Goal: Task Accomplishment & Management: Complete application form

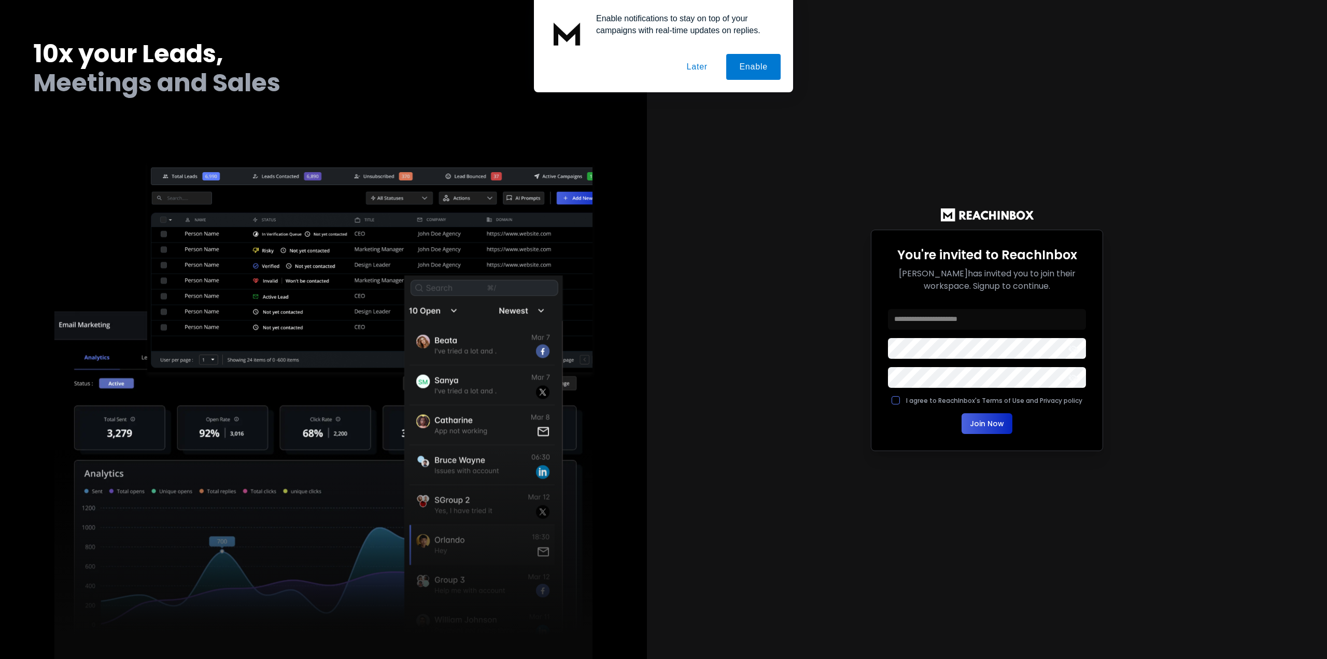
click at [692, 74] on button "Later" at bounding box center [696, 67] width 47 height 26
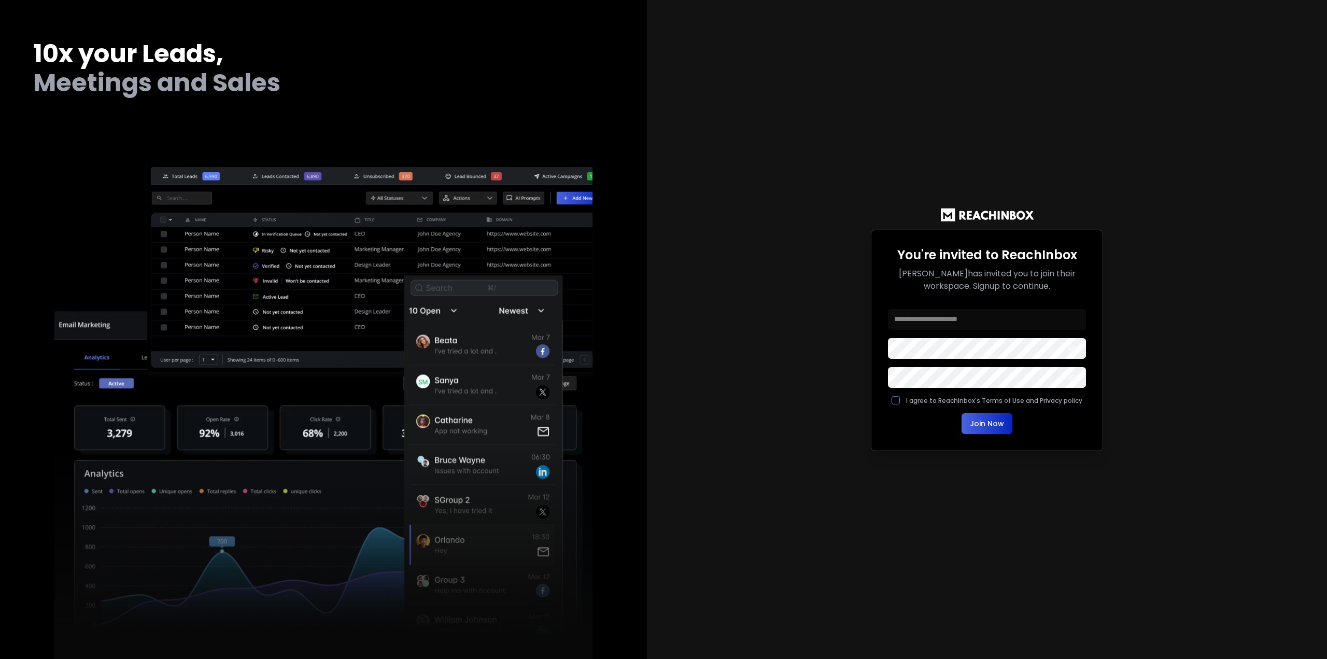
click at [971, 361] on form "**********" at bounding box center [987, 371] width 198 height 125
click at [1071, 347] on icon at bounding box center [1072, 348] width 9 height 9
click at [894, 403] on button "I agree to ReachInbox's Terms of Use and Privacy policy" at bounding box center [895, 400] width 8 height 8
click at [975, 431] on button "Join Now" at bounding box center [986, 423] width 51 height 21
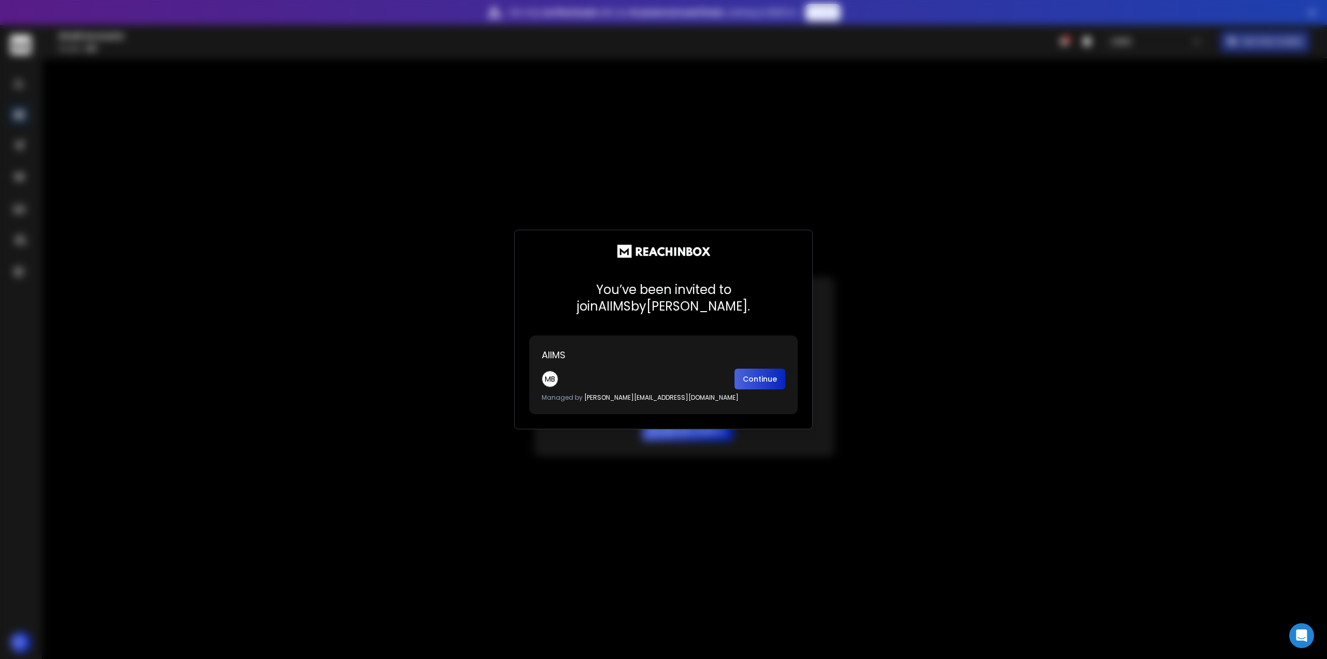
click at [762, 370] on button "Continue" at bounding box center [759, 378] width 51 height 21
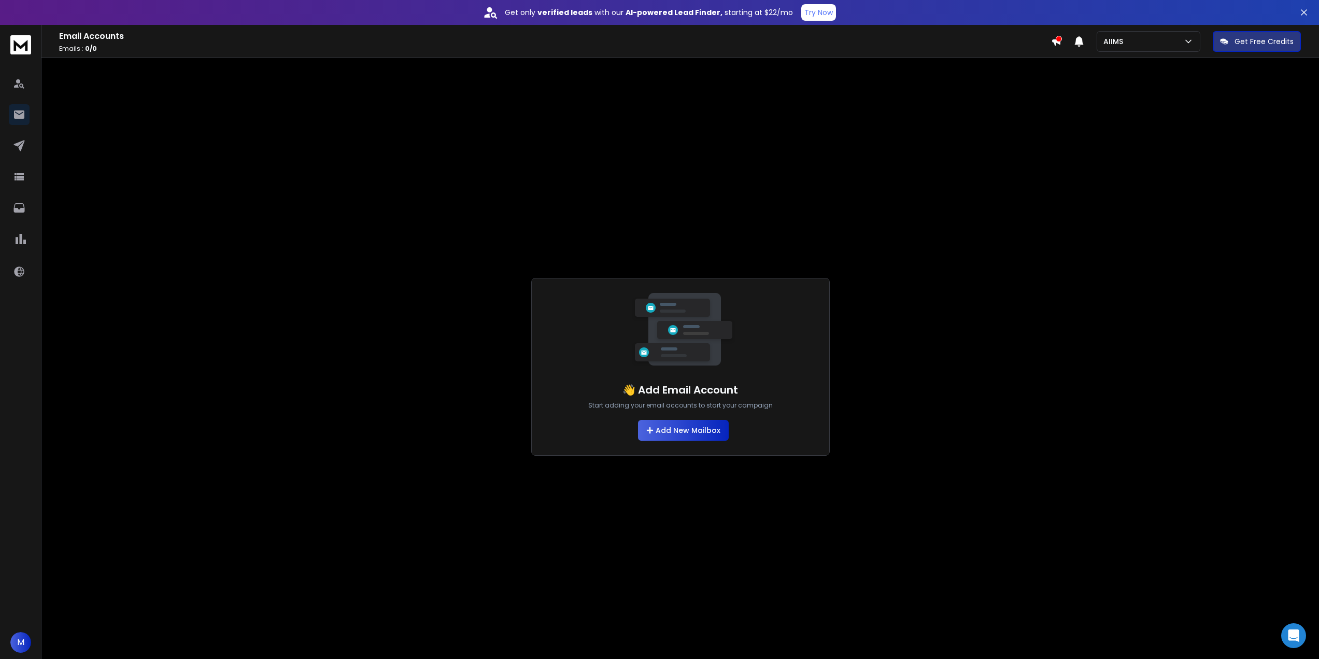
click at [691, 435] on button "Add New Mailbox" at bounding box center [683, 430] width 91 height 21
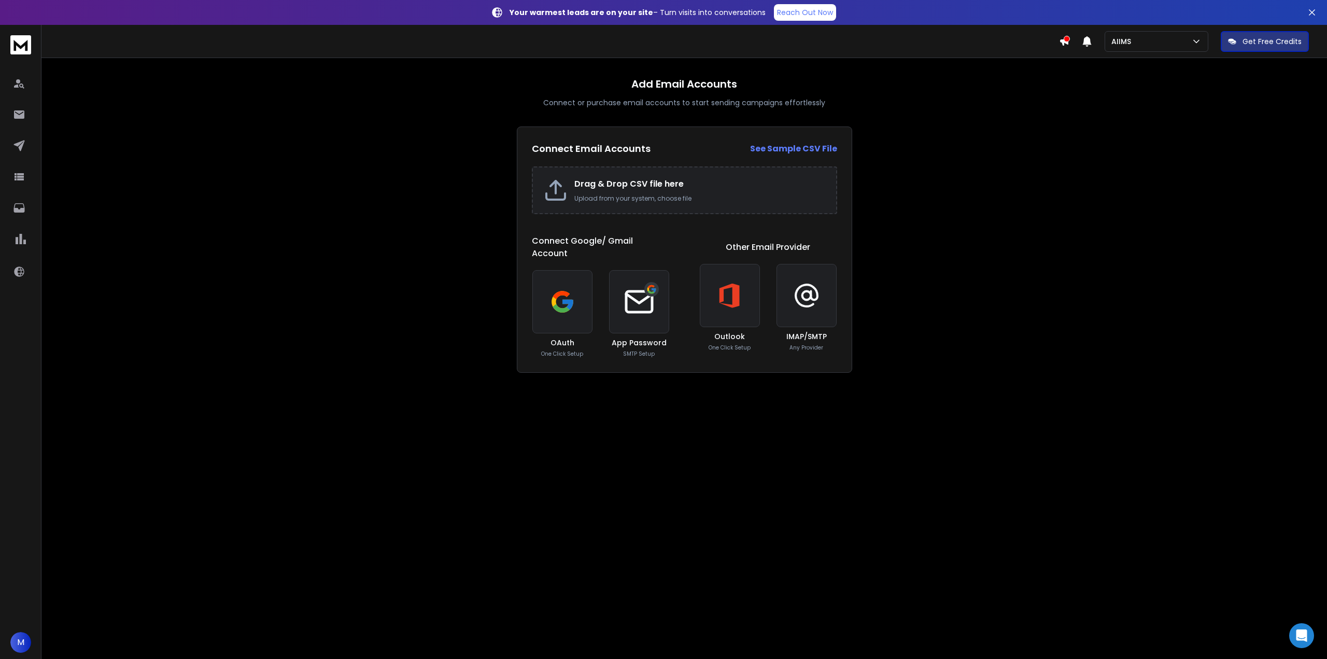
click at [731, 295] on icon at bounding box center [729, 295] width 24 height 24
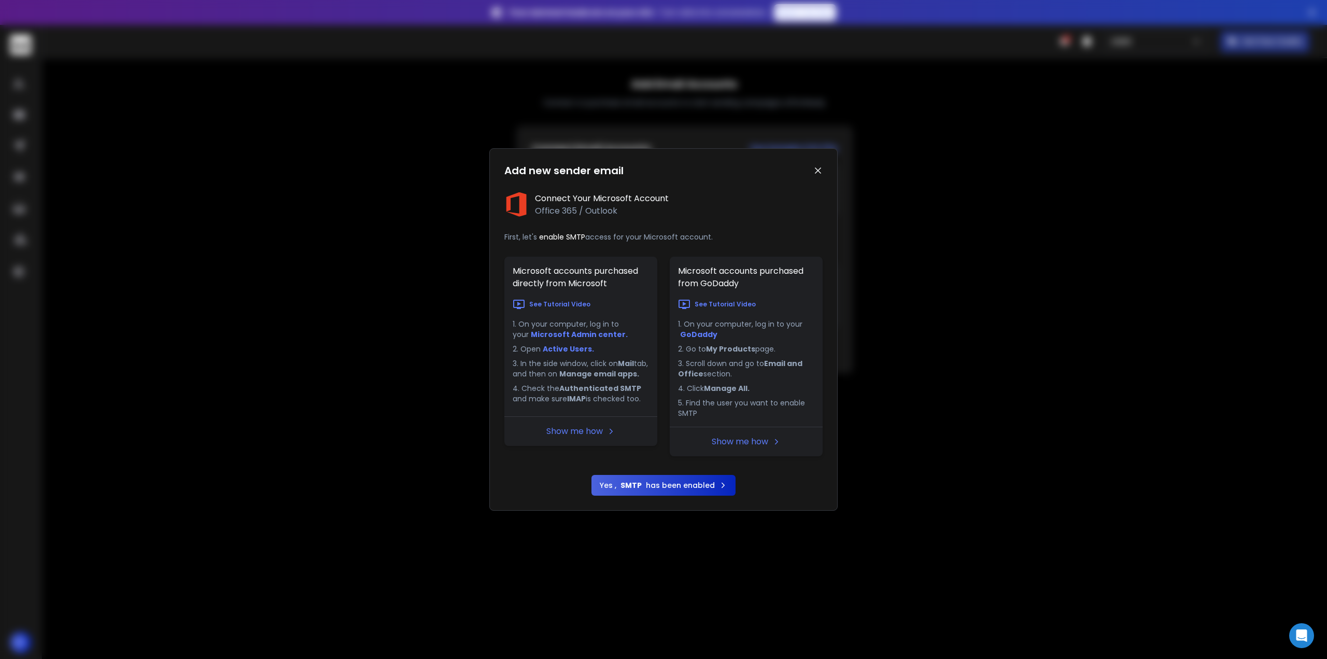
click at [815, 167] on icon at bounding box center [817, 170] width 9 height 9
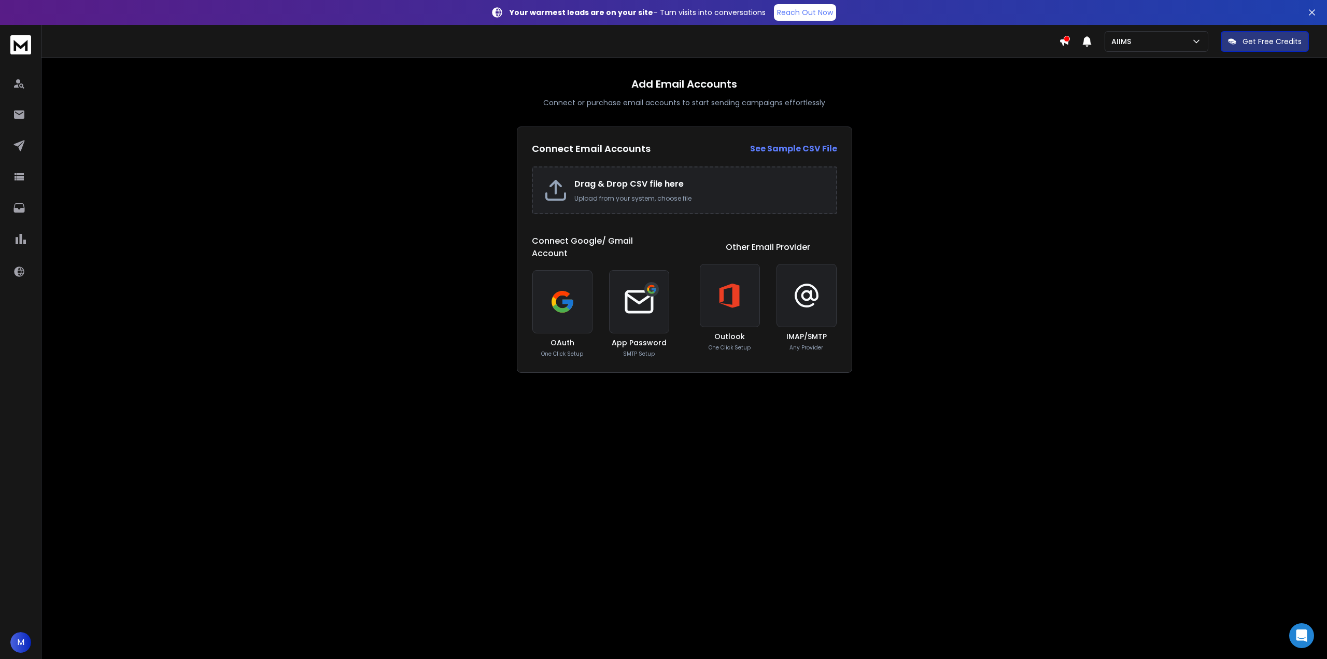
click at [942, 236] on div "Add Email Accounts Connect or purchase email accounts to start sending campaign…" at bounding box center [683, 235] width 1285 height 317
click at [19, 82] on circle at bounding box center [18, 81] width 4 height 4
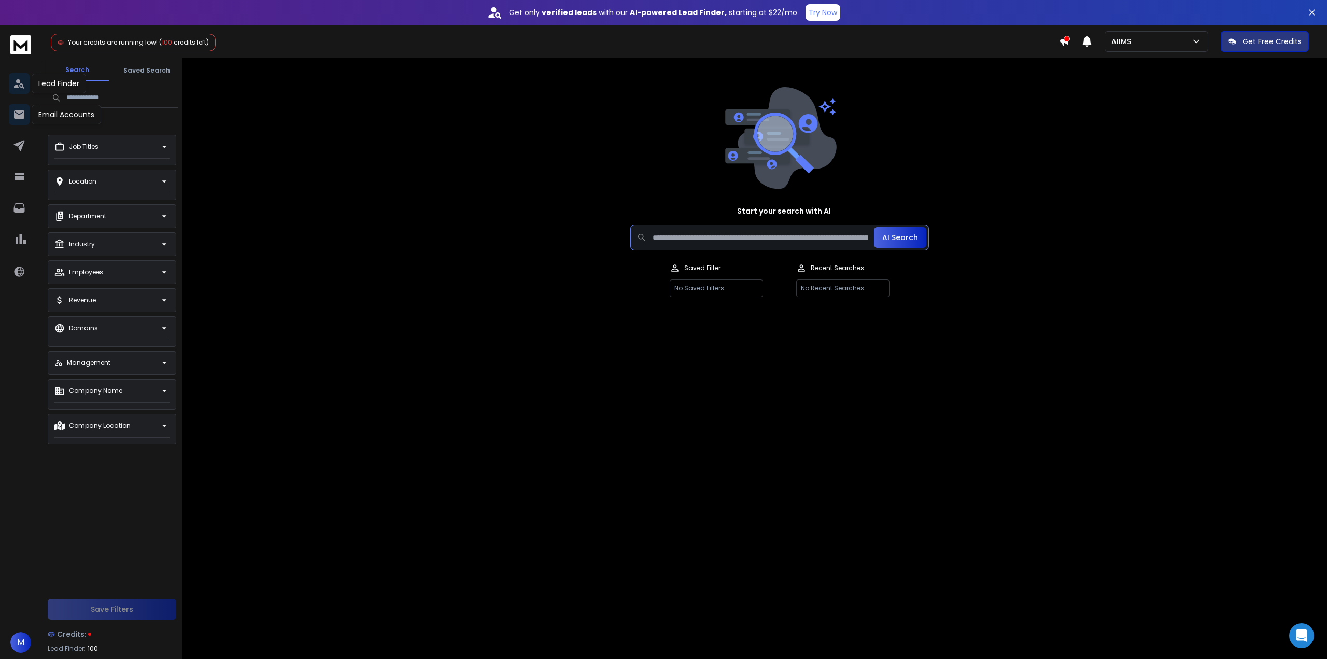
click at [14, 111] on icon at bounding box center [19, 114] width 10 height 8
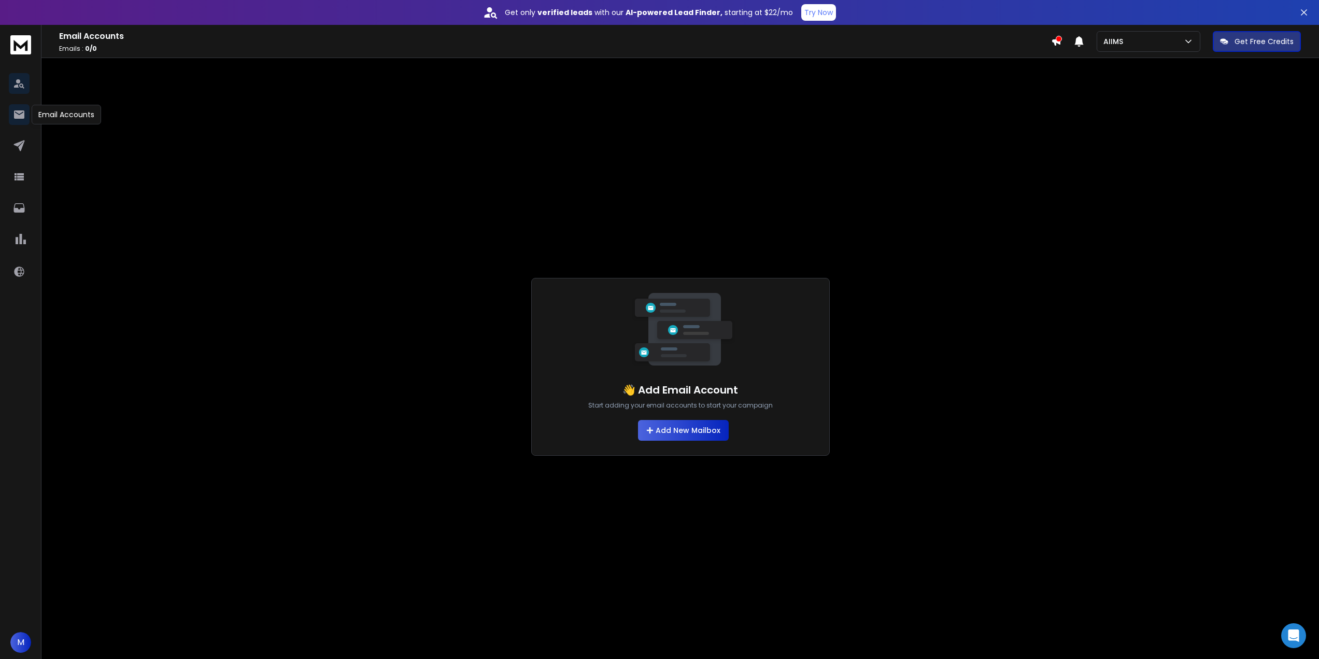
click at [20, 74] on link at bounding box center [19, 83] width 21 height 21
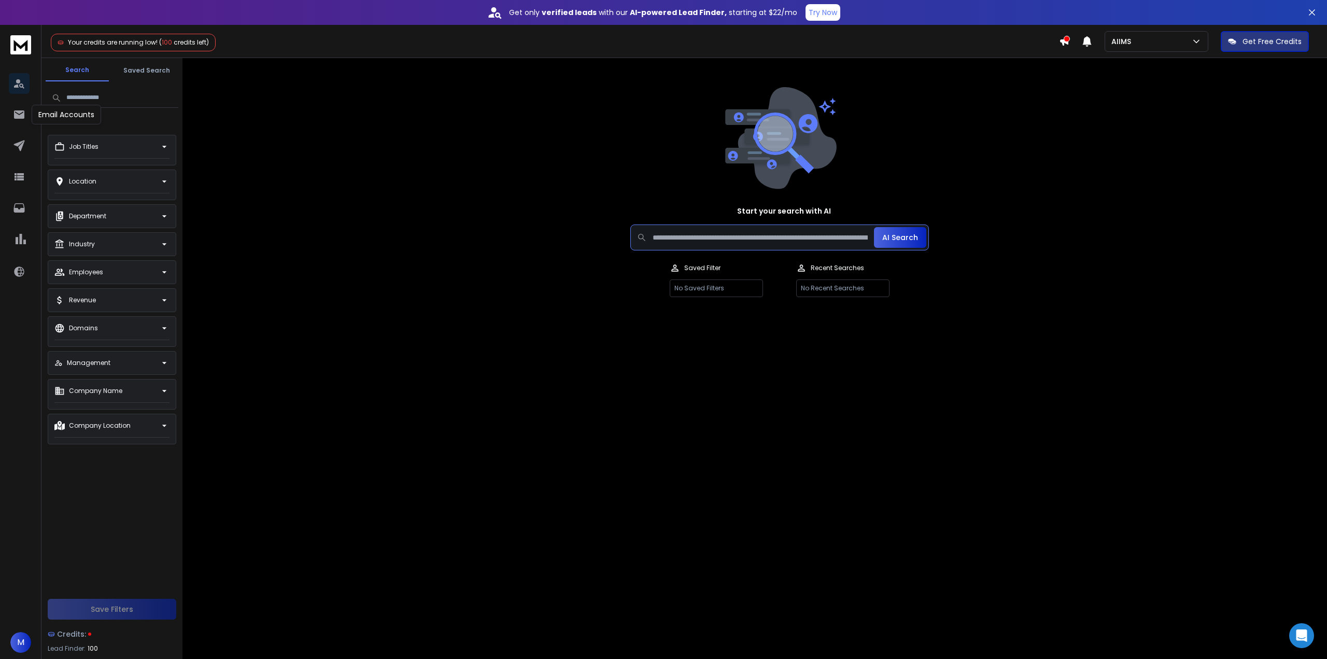
click at [21, 125] on div at bounding box center [21, 116] width 24 height 25
click at [18, 121] on link at bounding box center [19, 114] width 21 height 21
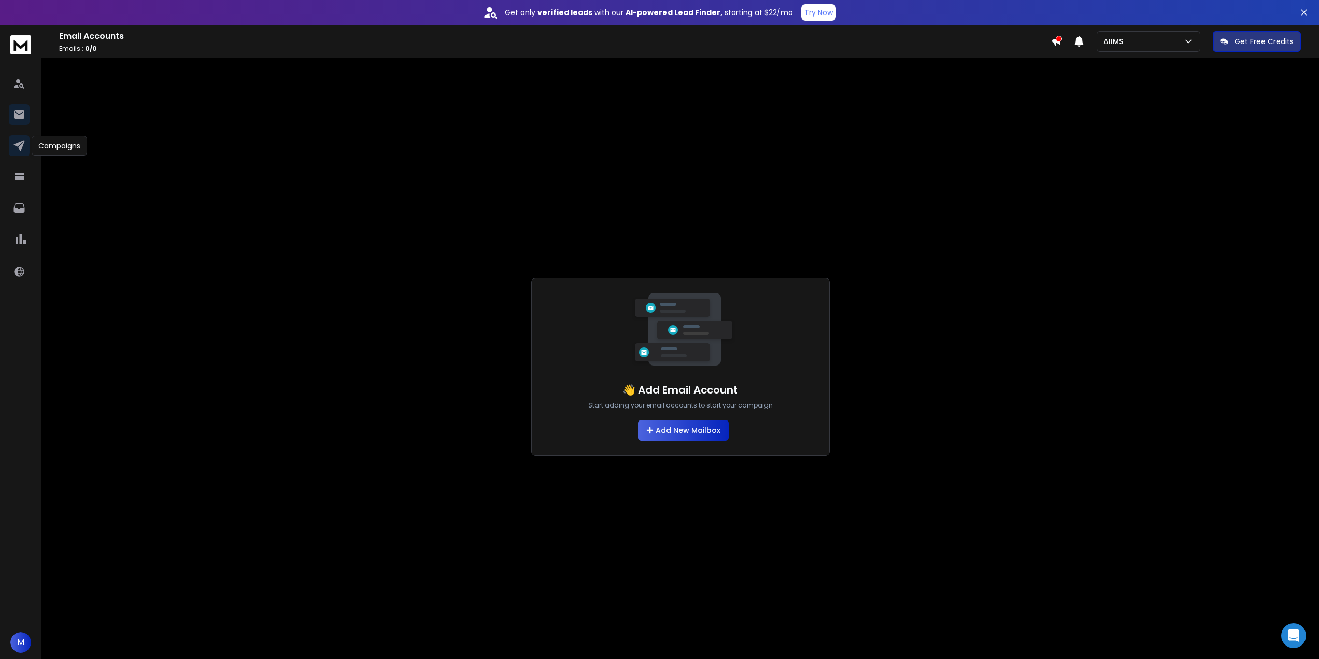
click at [20, 142] on icon at bounding box center [18, 145] width 11 height 11
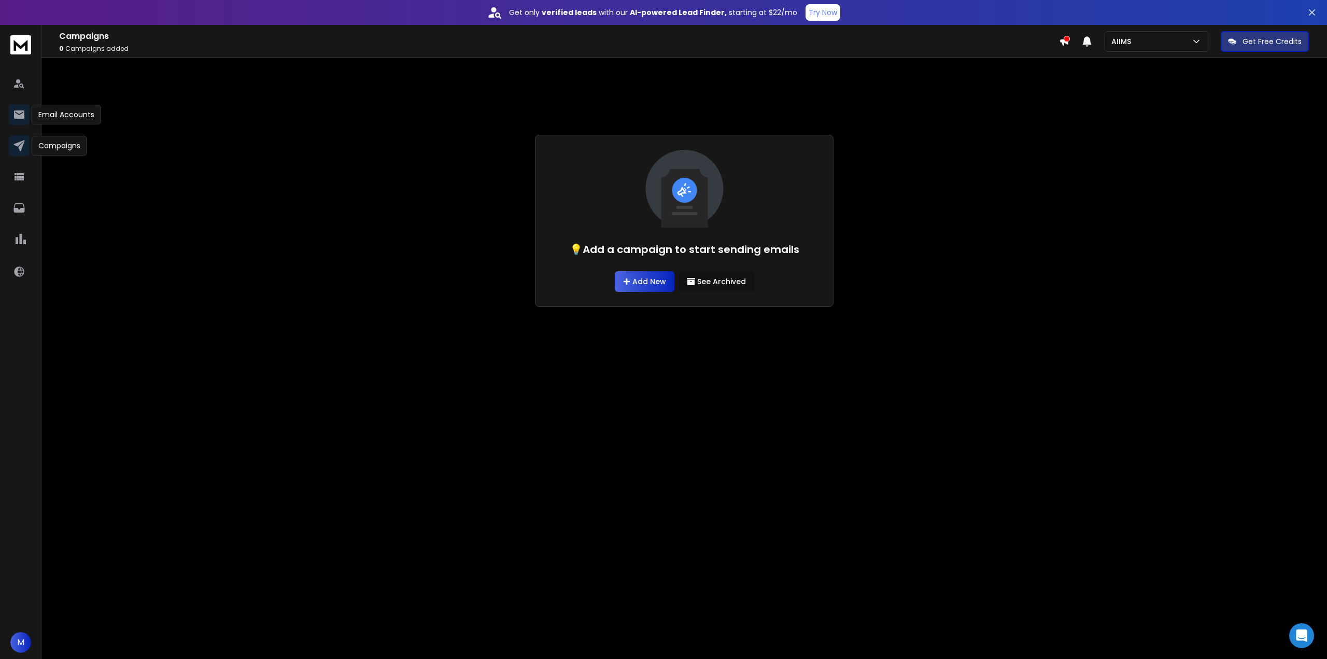
click at [23, 118] on icon at bounding box center [19, 114] width 10 height 8
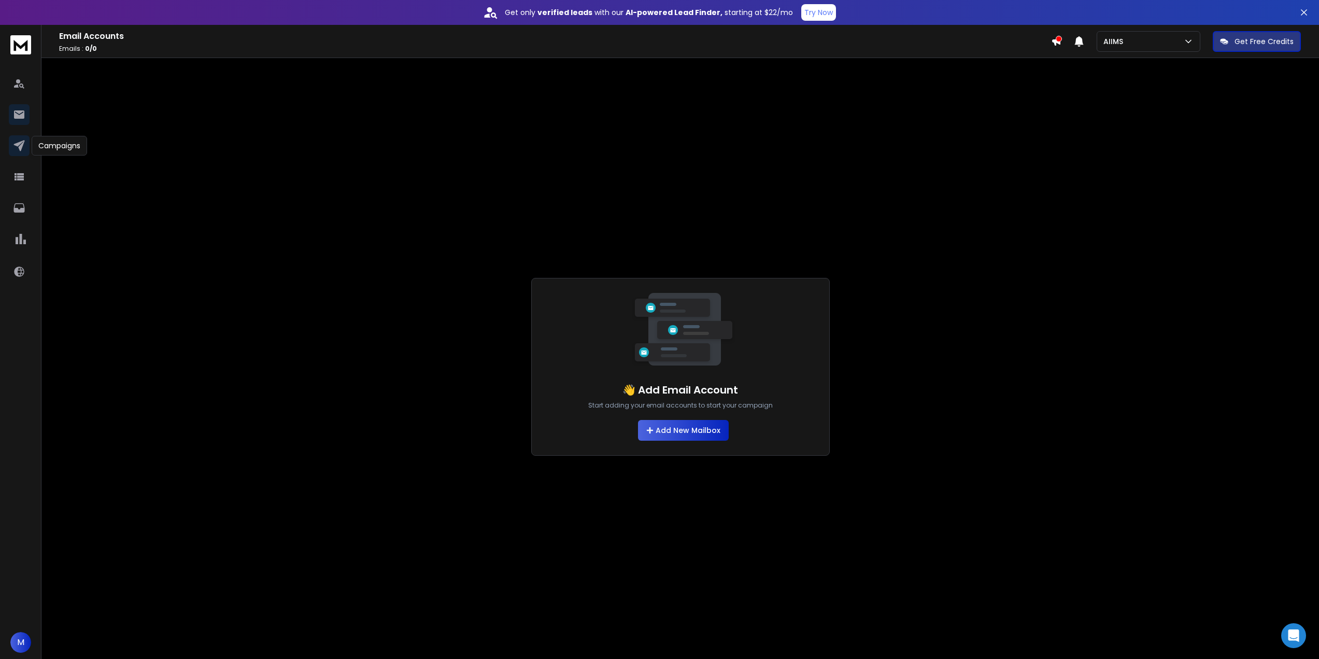
click at [21, 148] on icon at bounding box center [18, 145] width 11 height 11
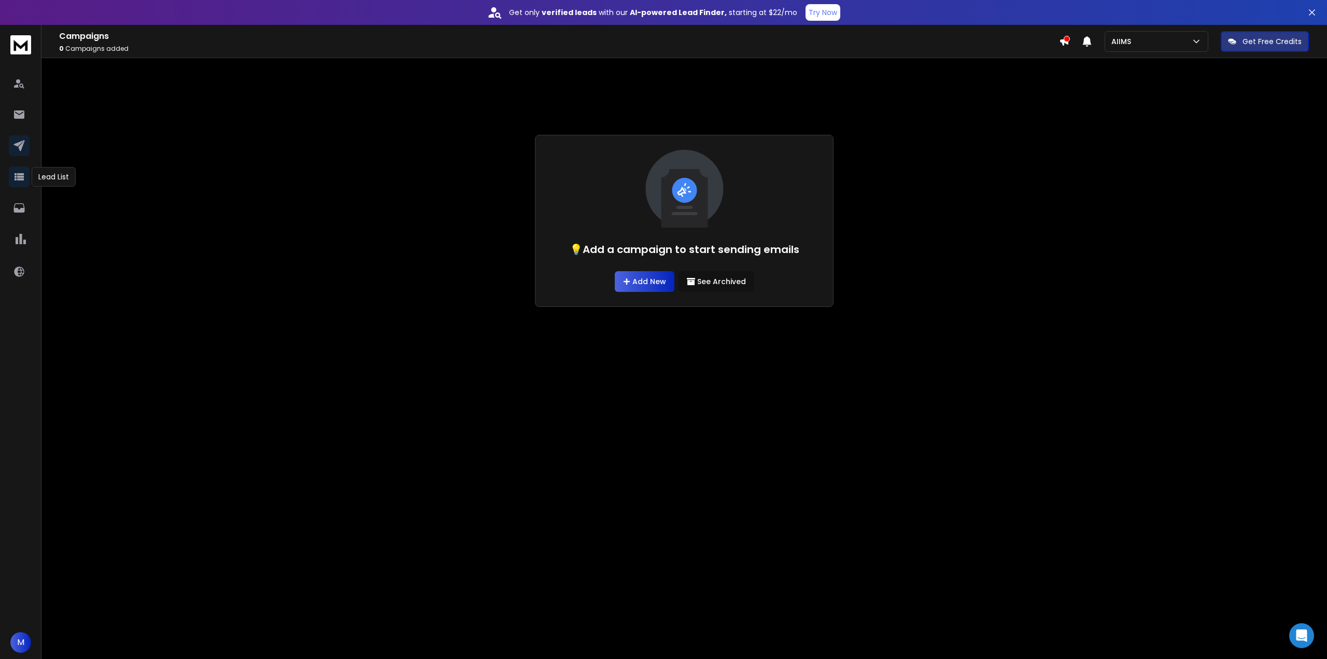
click at [22, 179] on icon at bounding box center [19, 176] width 9 height 7
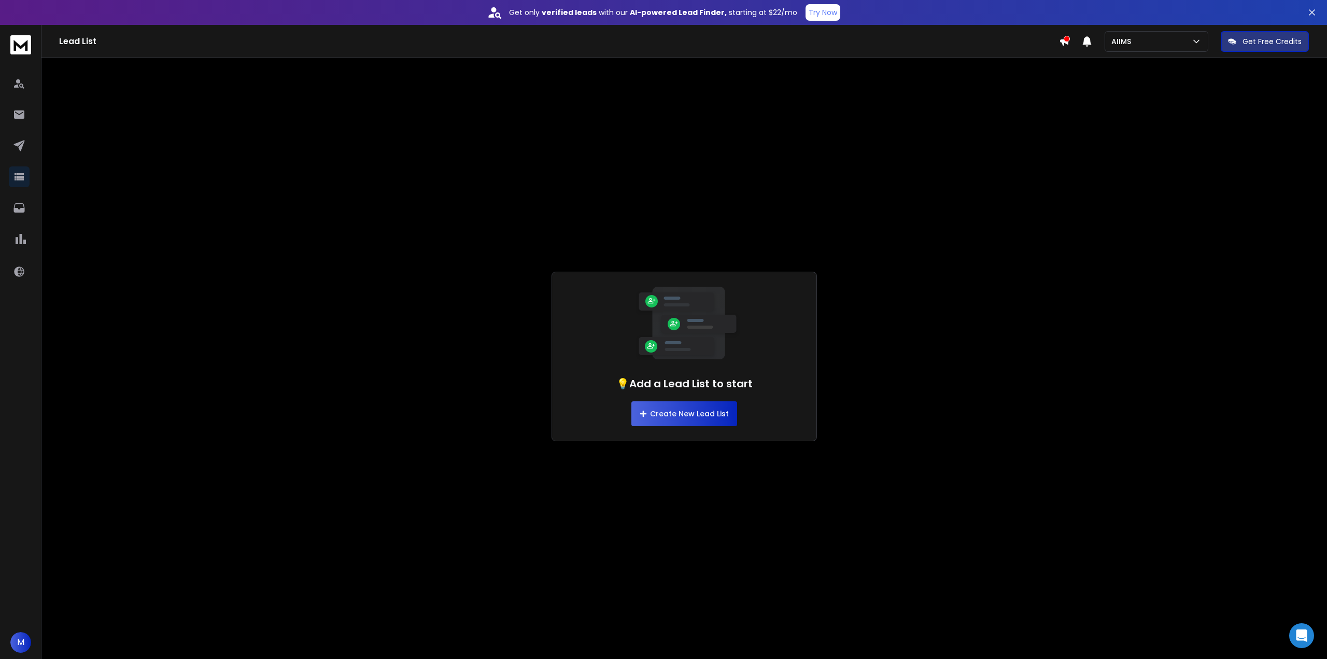
click at [374, 277] on div "💡Add a Lead List to start Create New Lead List" at bounding box center [683, 356] width 1285 height 169
